Goal: Communication & Community: Answer question/provide support

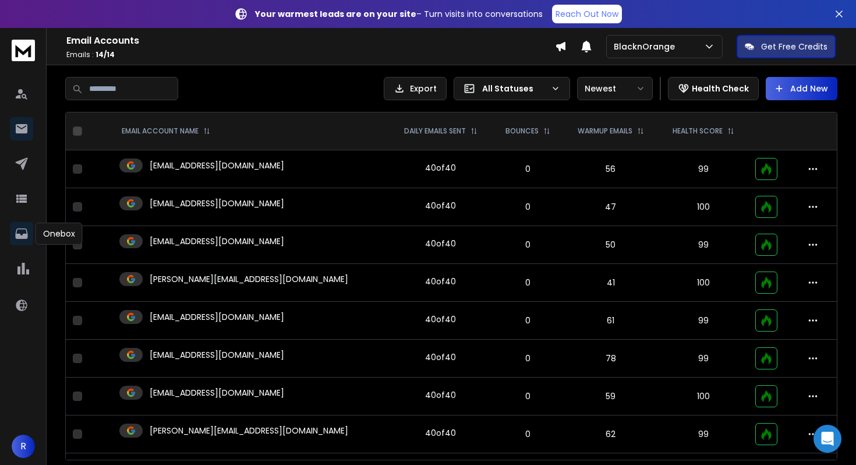
click at [22, 228] on icon at bounding box center [21, 233] width 12 height 10
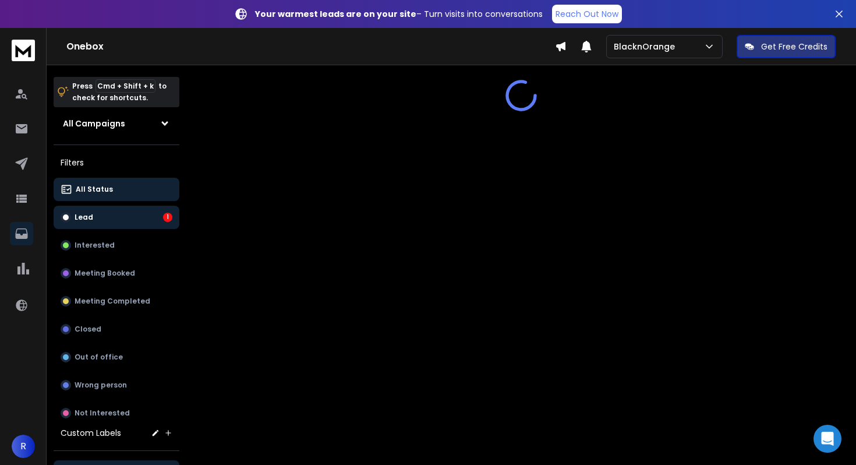
click at [124, 215] on button "Lead 1" at bounding box center [117, 217] width 126 height 23
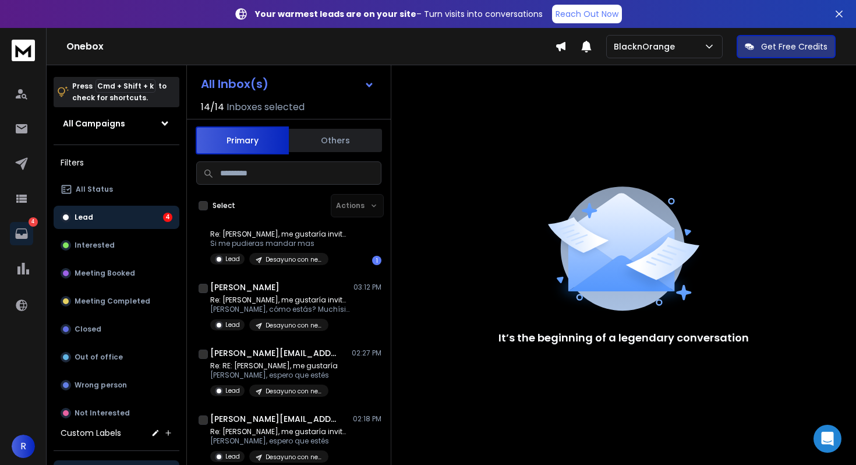
scroll to position [206, 0]
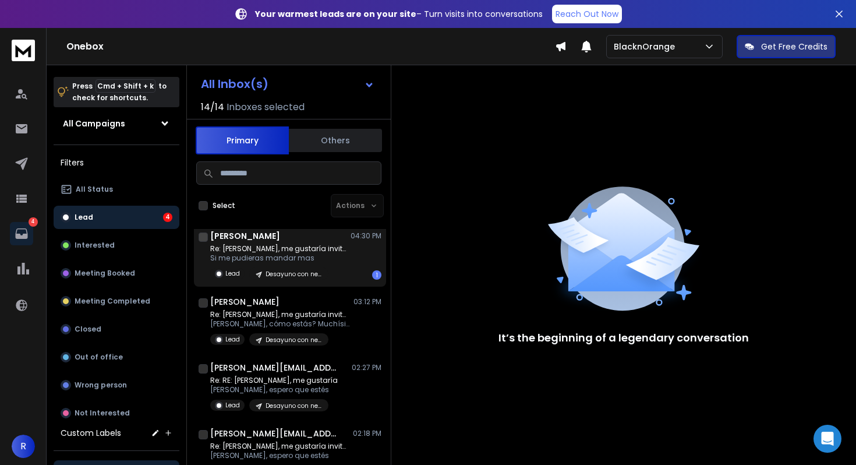
click at [301, 250] on p "Re: [PERSON_NAME], me gustaría invitarte" at bounding box center [280, 248] width 140 height 9
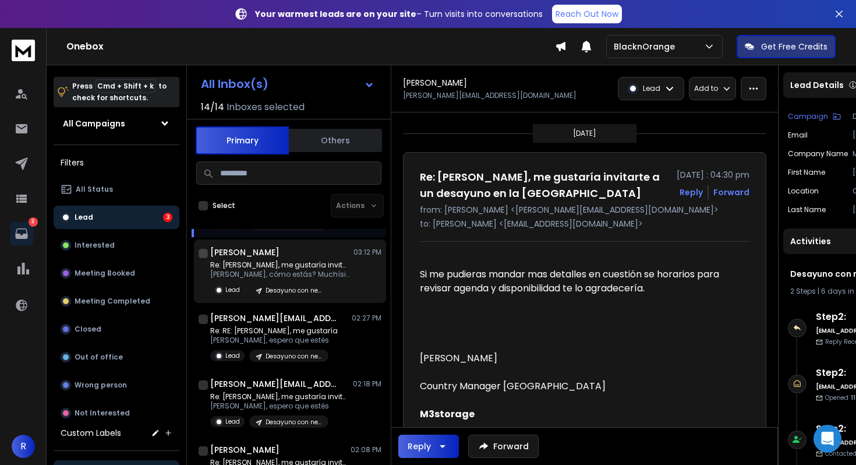
scroll to position [256, 0]
click at [260, 260] on p "Re: [PERSON_NAME], me gustaría invitarte" at bounding box center [280, 264] width 140 height 9
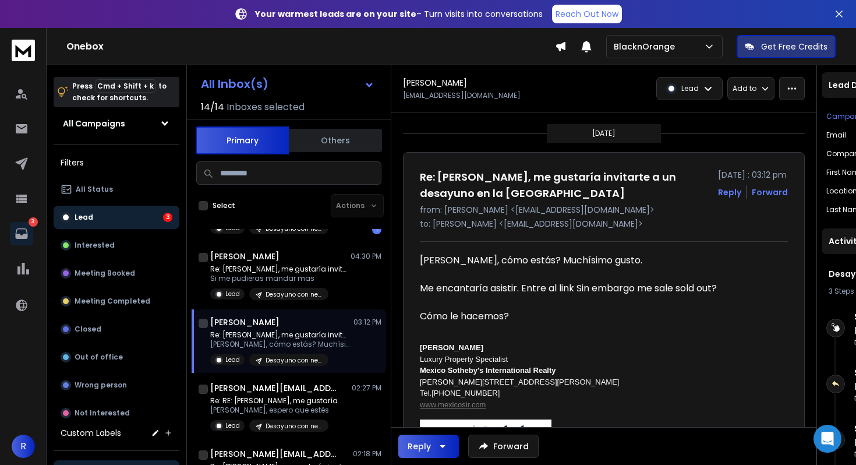
scroll to position [179, 0]
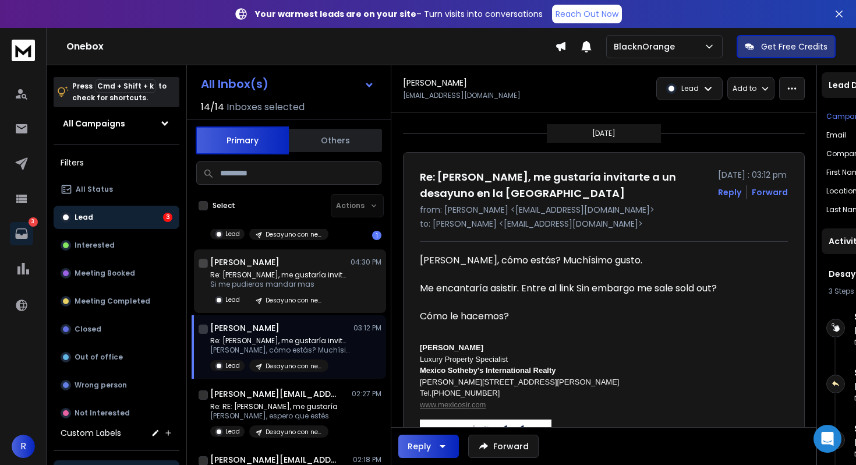
click at [283, 276] on p "Re: [PERSON_NAME], me gustaría invitarte" at bounding box center [280, 274] width 140 height 9
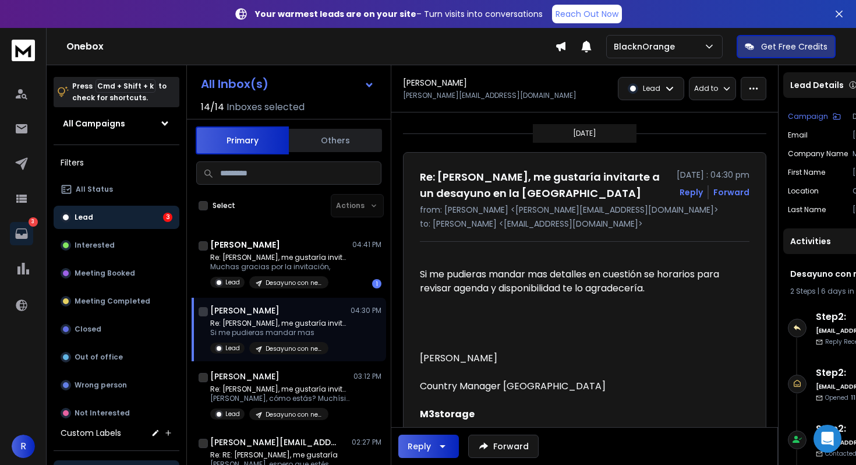
scroll to position [101, 0]
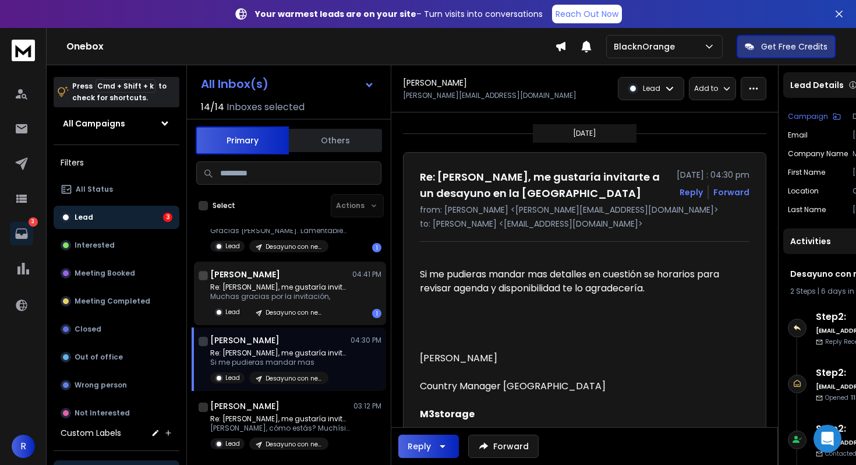
click at [272, 290] on p "Re: [PERSON_NAME], me gustaría invitarte" at bounding box center [280, 286] width 140 height 9
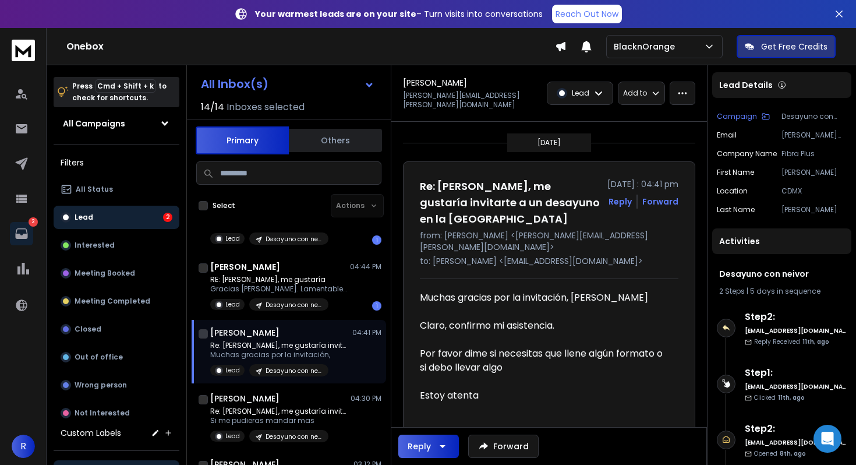
scroll to position [38, 0]
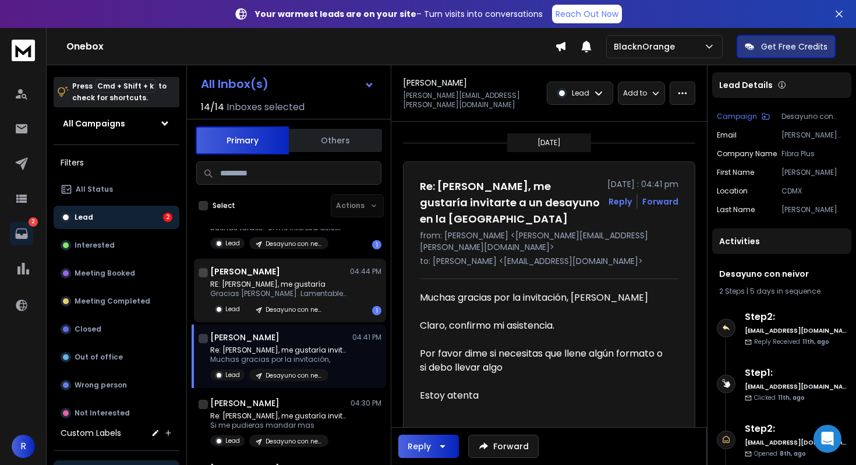
click at [274, 288] on p "RE: [PERSON_NAME], me gustaría" at bounding box center [280, 284] width 140 height 9
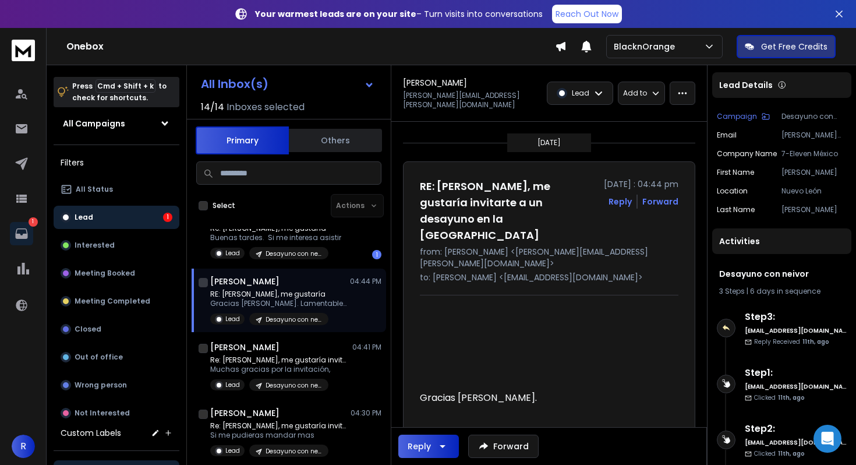
scroll to position [0, 0]
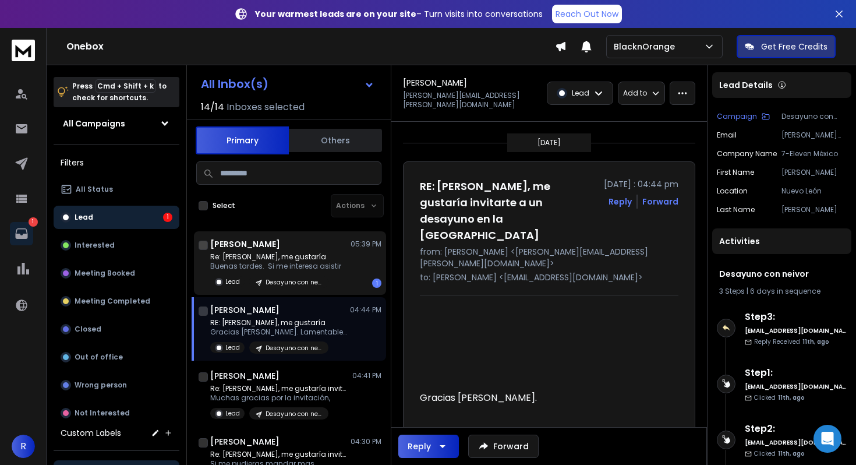
click at [320, 259] on p "Re: [PERSON_NAME], me gustaría" at bounding box center [275, 256] width 131 height 9
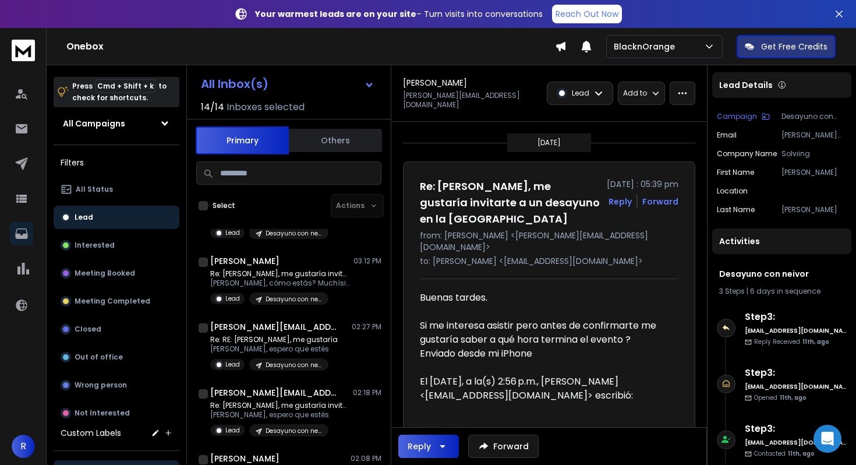
scroll to position [233, 0]
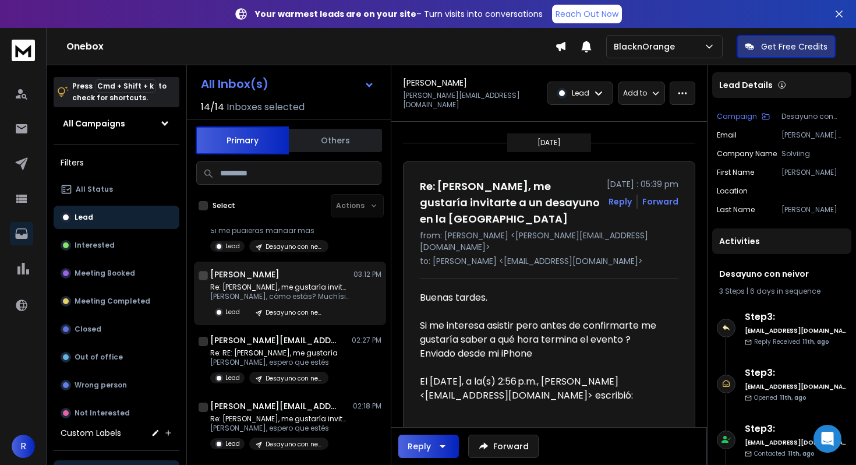
click at [295, 287] on p "Re: [PERSON_NAME], me gustaría invitarte" at bounding box center [280, 286] width 140 height 9
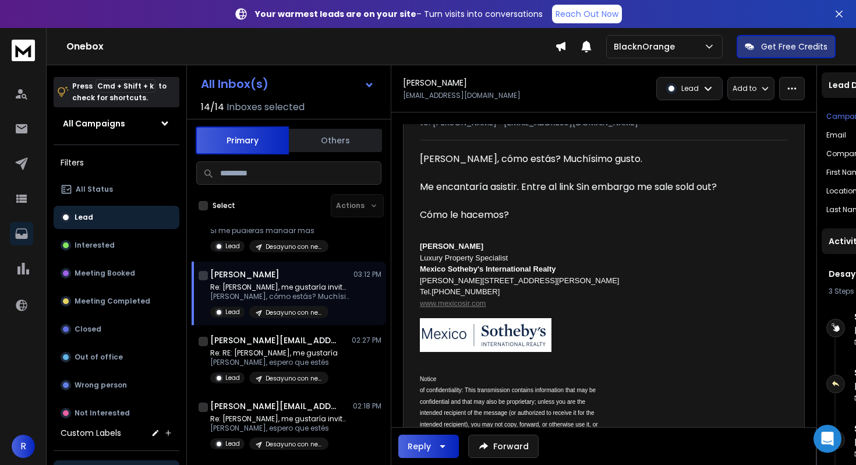
scroll to position [0, 0]
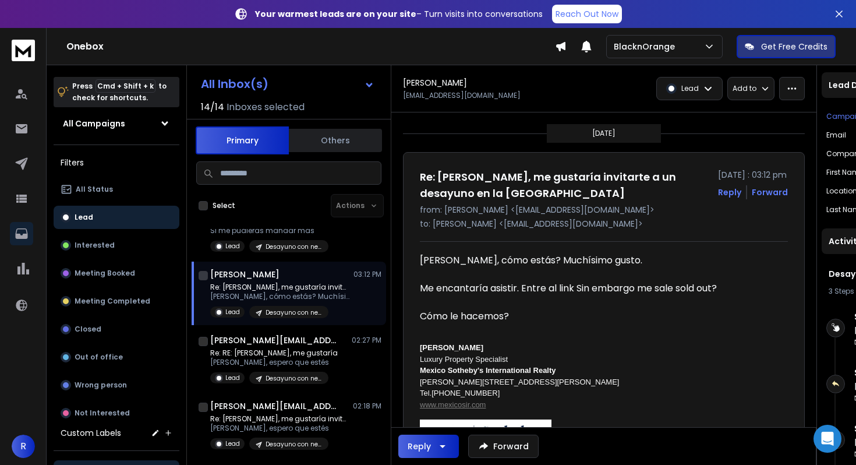
click at [422, 450] on div "Reply" at bounding box center [419, 446] width 23 height 12
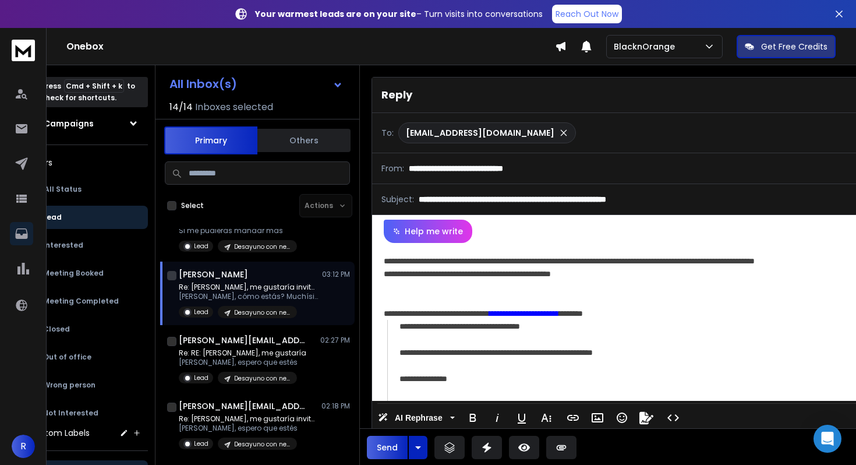
click at [388, 450] on button "Send" at bounding box center [387, 447] width 41 height 23
